Goal: Task Accomplishment & Management: Manage account settings

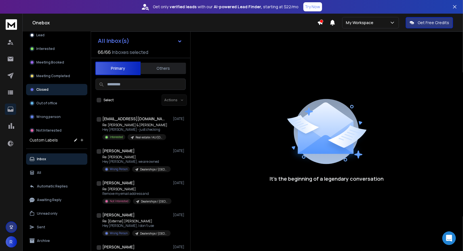
scroll to position [75, 0]
click at [13, 60] on icon at bounding box center [10, 59] width 7 height 7
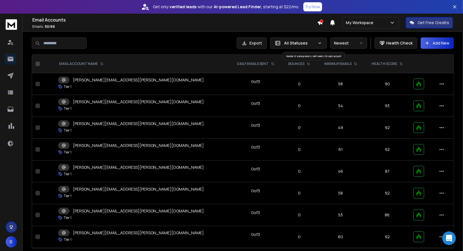
click at [324, 64] on p "WARMUP EMAILS" at bounding box center [338, 64] width 28 height 5
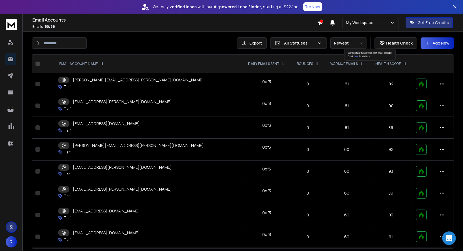
click at [380, 63] on p "HEALTH SCORE" at bounding box center [388, 64] width 26 height 5
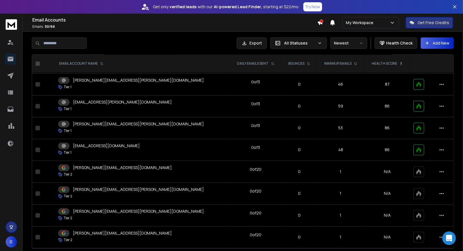
scroll to position [644, 0]
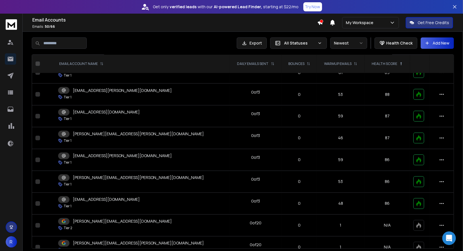
click at [365, 202] on td "86" at bounding box center [387, 204] width 45 height 22
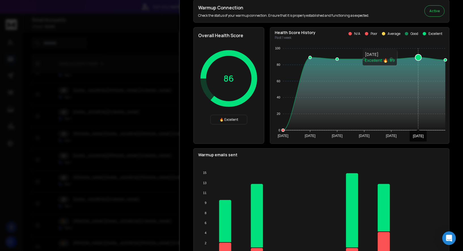
scroll to position [213, 0]
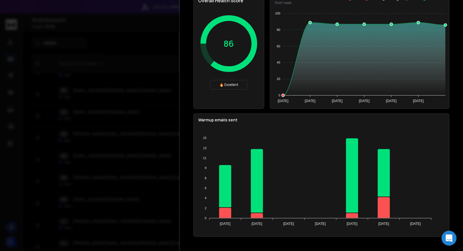
click at [451, 245] on body "Get only verified leads with our AI-powered Lead Finder, starting at $22/mo Try…" at bounding box center [231, 125] width 463 height 251
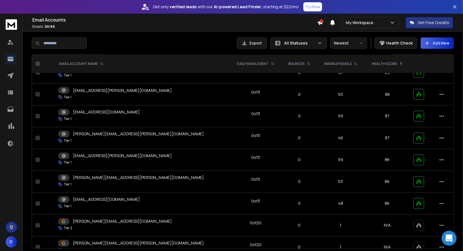
click at [449, 239] on icon "Open Intercom Messenger" at bounding box center [449, 237] width 7 height 7
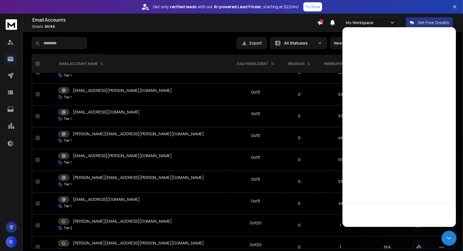
scroll to position [0, 0]
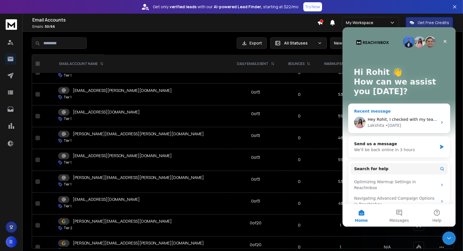
click at [411, 124] on div "[PERSON_NAME] • [DATE]" at bounding box center [402, 125] width 70 height 6
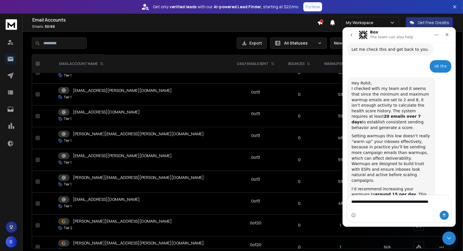
scroll to position [312, 0]
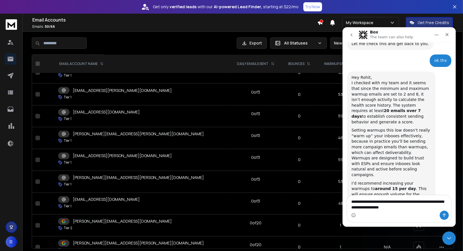
type textarea "**********"
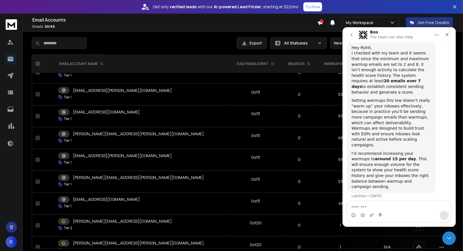
scroll to position [350, 0]
click at [218, 37] on div at bounding box center [133, 42] width 202 height 11
click at [456, 241] on body "Get only verified leads with our AI-powered Lead Finder, starting at $22/mo Try…" at bounding box center [231, 125] width 463 height 251
click at [452, 239] on div "Close Intercom Messenger" at bounding box center [448, 238] width 14 height 14
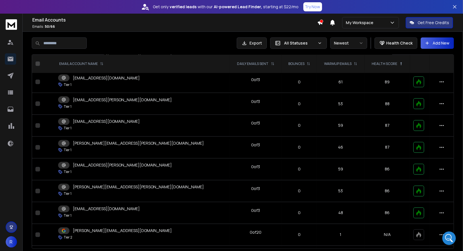
scroll to position [638, 0]
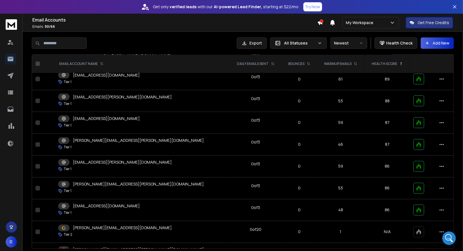
drag, startPoint x: 147, startPoint y: 202, endPoint x: 73, endPoint y: 201, distance: 74.0
click at [73, 203] on div "[EMAIL_ADDRESS][DOMAIN_NAME]" at bounding box center [142, 206] width 168 height 7
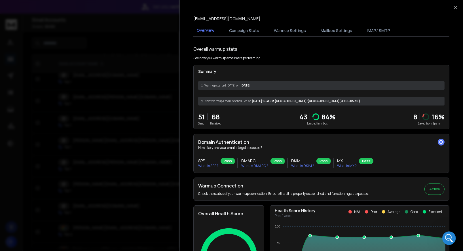
click at [145, 104] on div at bounding box center [231, 125] width 463 height 251
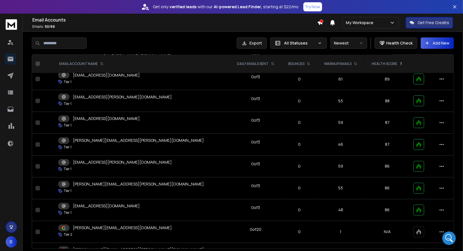
copy p "[EMAIL_ADDRESS][DOMAIN_NAME]"
drag, startPoint x: 141, startPoint y: 200, endPoint x: 73, endPoint y: 201, distance: 68.1
click at [73, 203] on div "[EMAIL_ADDRESS][DOMAIN_NAME]" at bounding box center [142, 206] width 168 height 7
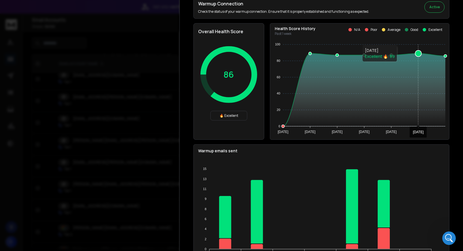
scroll to position [181, 0]
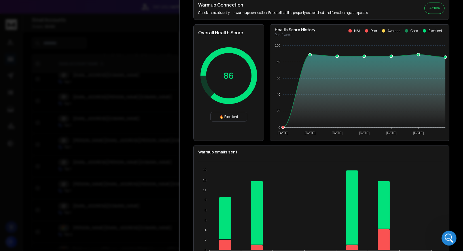
click at [451, 238] on icon "Open Intercom Messenger" at bounding box center [448, 237] width 9 height 9
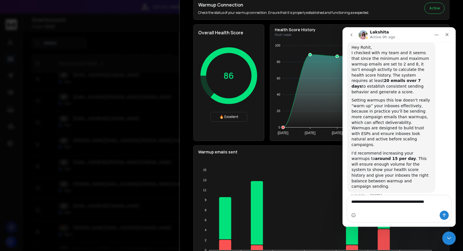
scroll to position [356, 0]
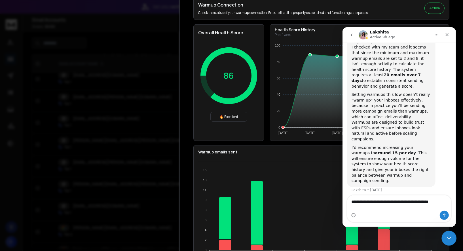
type textarea "**********"
click at [447, 240] on icon "Close Intercom Messenger" at bounding box center [448, 237] width 7 height 7
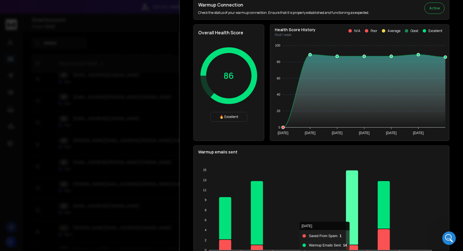
scroll to position [196, 0]
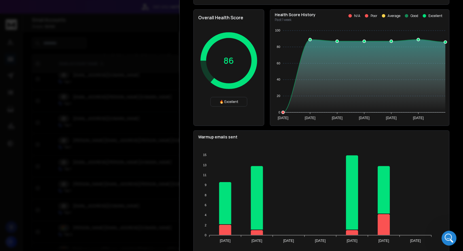
click at [445, 235] on div "Open Intercom Messenger" at bounding box center [448, 237] width 19 height 19
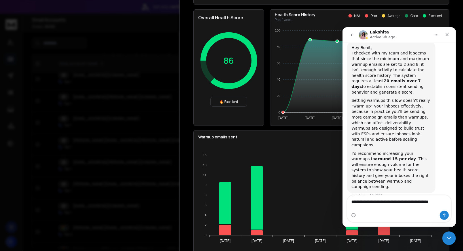
scroll to position [356, 0]
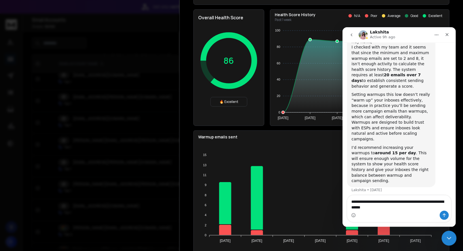
type textarea "**********"
click at [449, 233] on div "Close Intercom Messenger" at bounding box center [448, 238] width 14 height 14
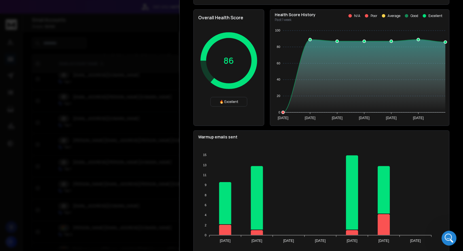
click at [446, 238] on icon "Open Intercom Messenger" at bounding box center [448, 237] width 4 height 5
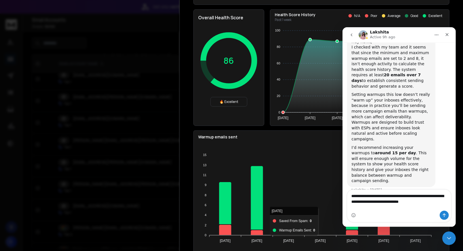
type textarea "**********"
click at [320, 208] on foreignobject at bounding box center [320, 196] width 245 height 99
click at [321, 185] on foreignobject at bounding box center [320, 196] width 245 height 99
click at [444, 237] on div "Close Intercom Messenger" at bounding box center [448, 238] width 14 height 14
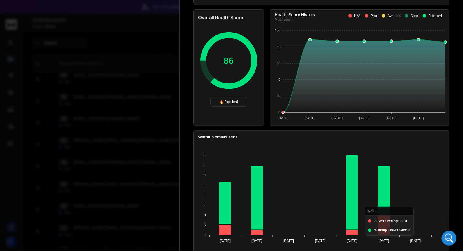
click at [447, 235] on icon "Open Intercom Messenger" at bounding box center [448, 237] width 9 height 9
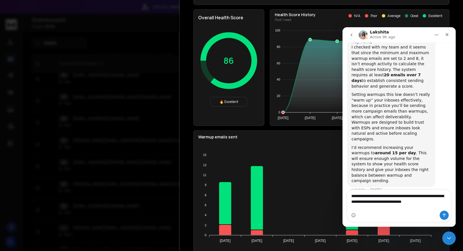
scroll to position [361, 0]
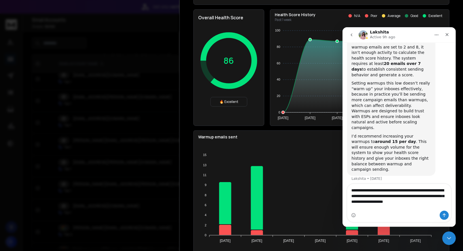
type textarea "**********"
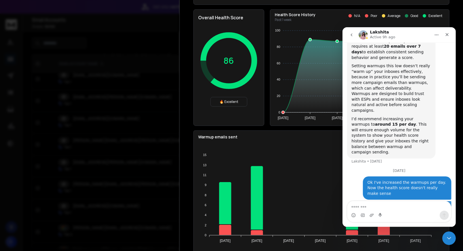
scroll to position [385, 0]
click at [449, 238] on icon "Close Intercom Messenger" at bounding box center [448, 237] width 7 height 7
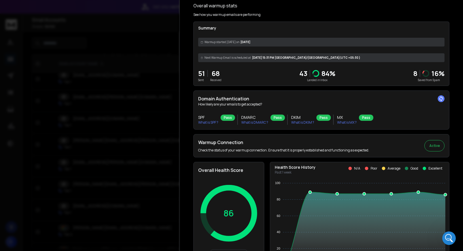
scroll to position [0, 0]
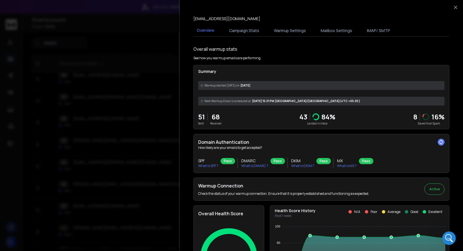
click at [147, 64] on div at bounding box center [231, 125] width 463 height 251
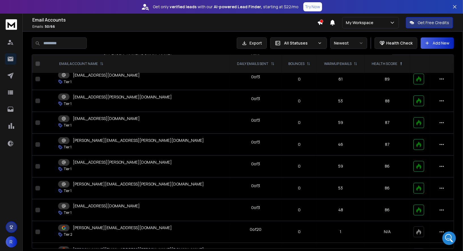
click at [333, 118] on td "59" at bounding box center [341, 123] width 48 height 22
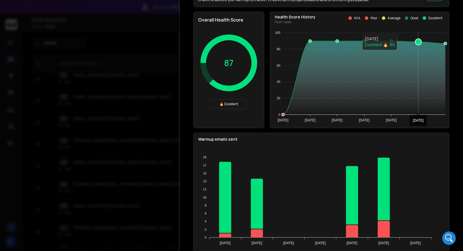
scroll to position [198, 0]
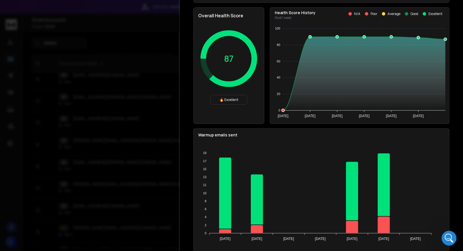
click at [449, 238] on icon "Open Intercom Messenger" at bounding box center [448, 237] width 9 height 9
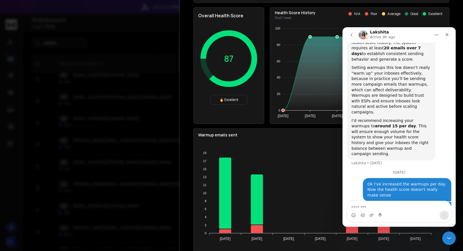
scroll to position [385, 0]
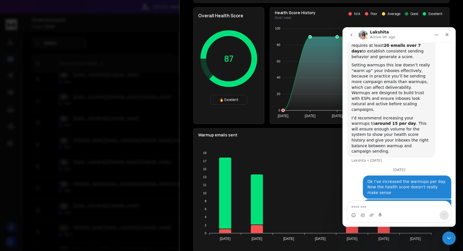
click at [381, 206] on textarea "Message…" at bounding box center [399, 206] width 104 height 10
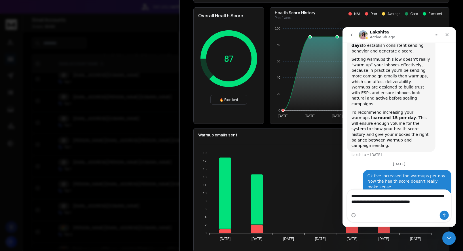
type textarea "**********"
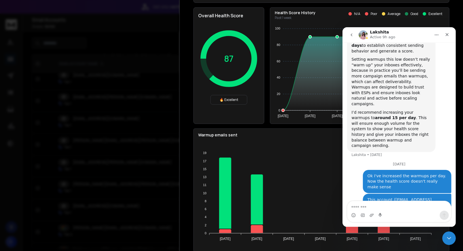
scroll to position [409, 0]
